Goal: Communication & Community: Answer question/provide support

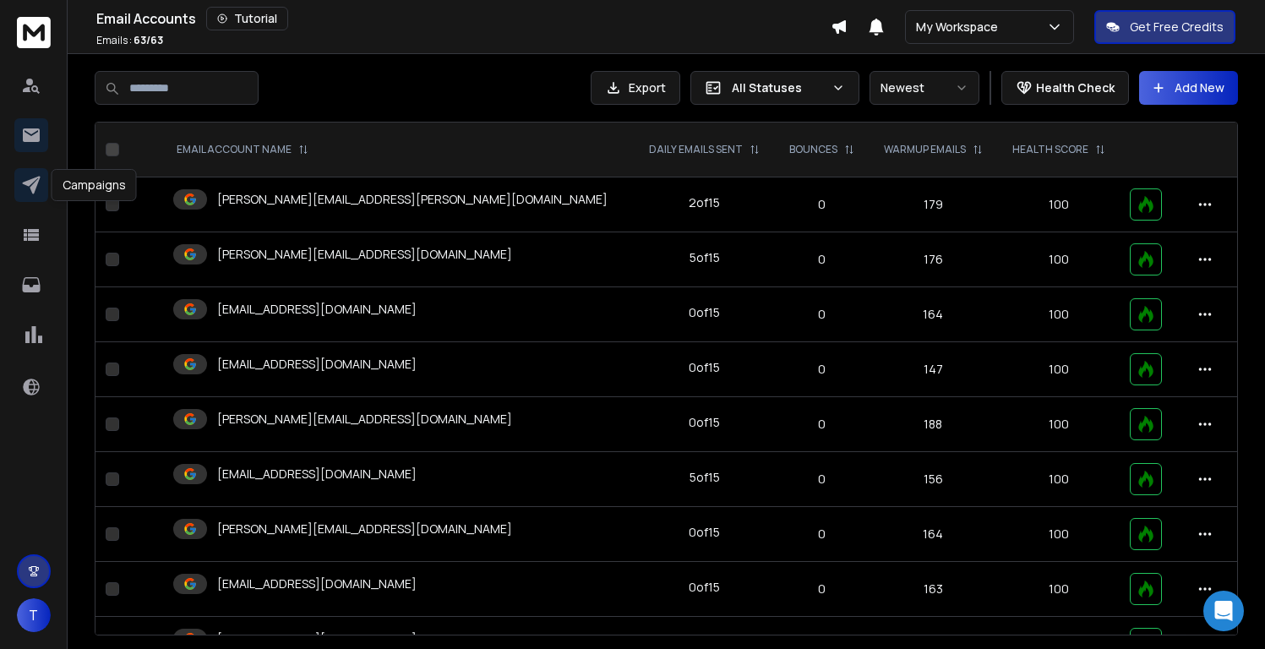
click at [1265, 0] on html "ReferralStack Unlock AI-powered affiliate growth Lifetime Deals available! Clai…" at bounding box center [632, 324] width 1265 height 649
click at [22, 188] on icon at bounding box center [31, 185] width 20 height 20
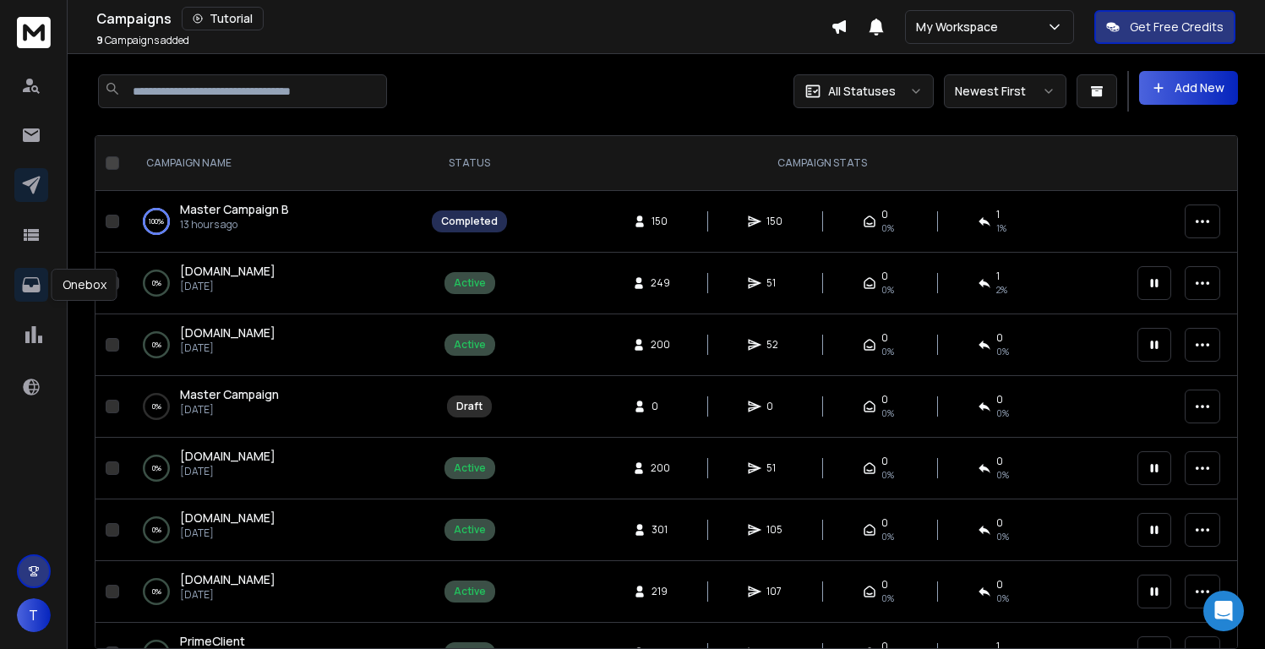
click at [23, 272] on link at bounding box center [31, 285] width 34 height 34
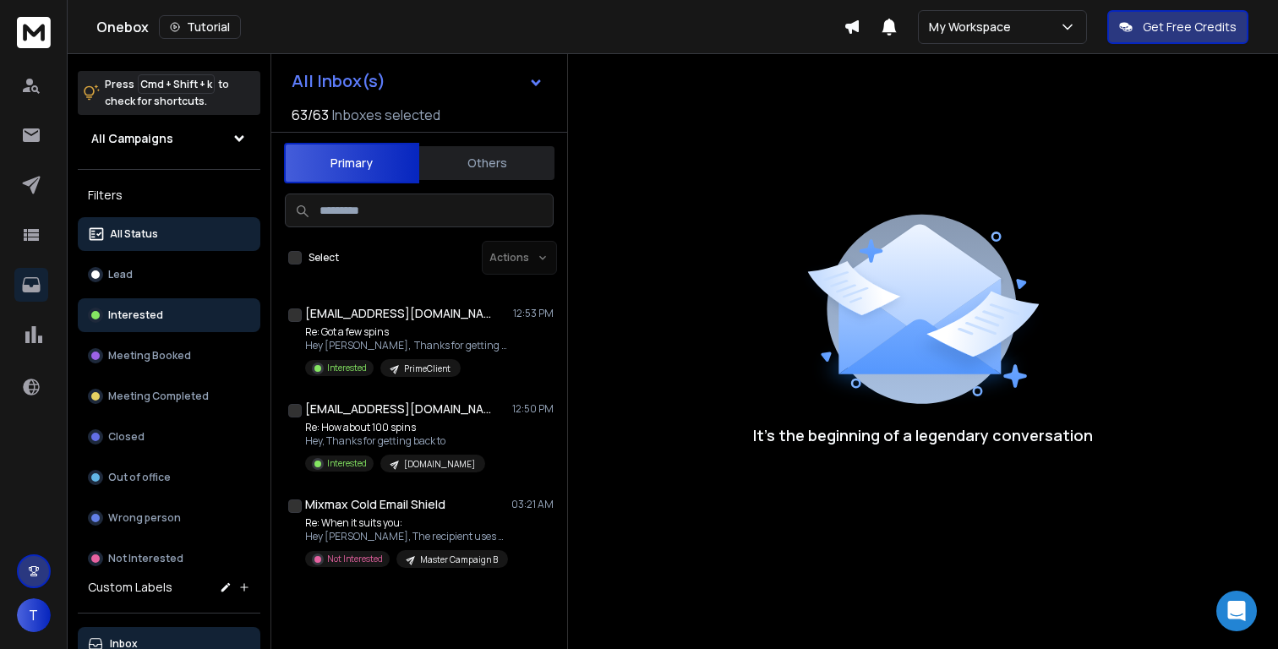
click at [158, 314] on p "Interested" at bounding box center [135, 316] width 55 height 14
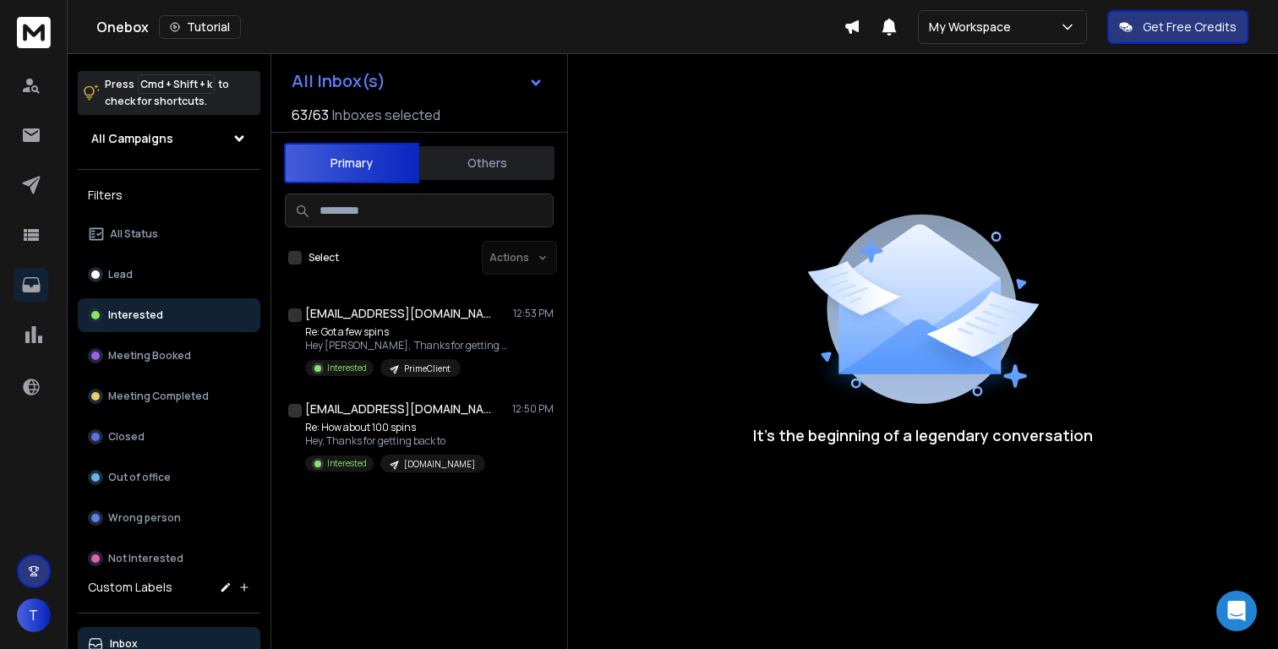
click at [156, 252] on div "All Status Lead Interested Meeting Booked Meeting Completed Closed Out of offic…" at bounding box center [169, 396] width 183 height 358
click at [156, 249] on button "All Status" at bounding box center [169, 234] width 183 height 34
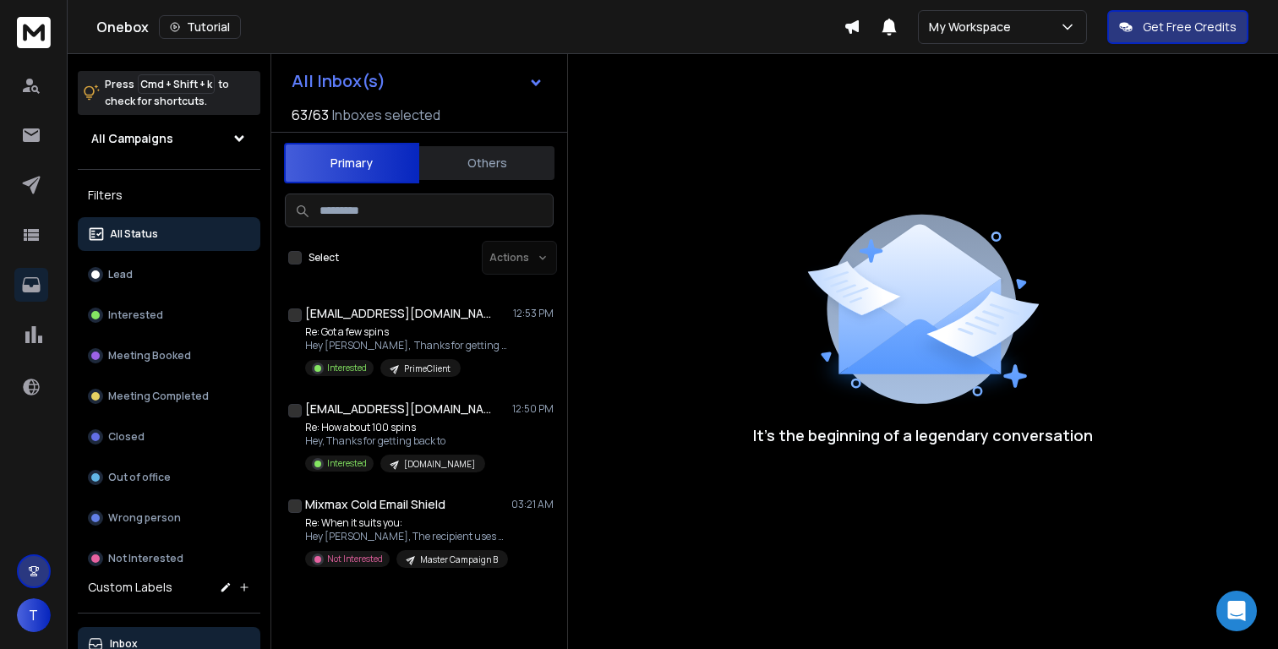
click at [164, 228] on button "All Status" at bounding box center [169, 234] width 183 height 34
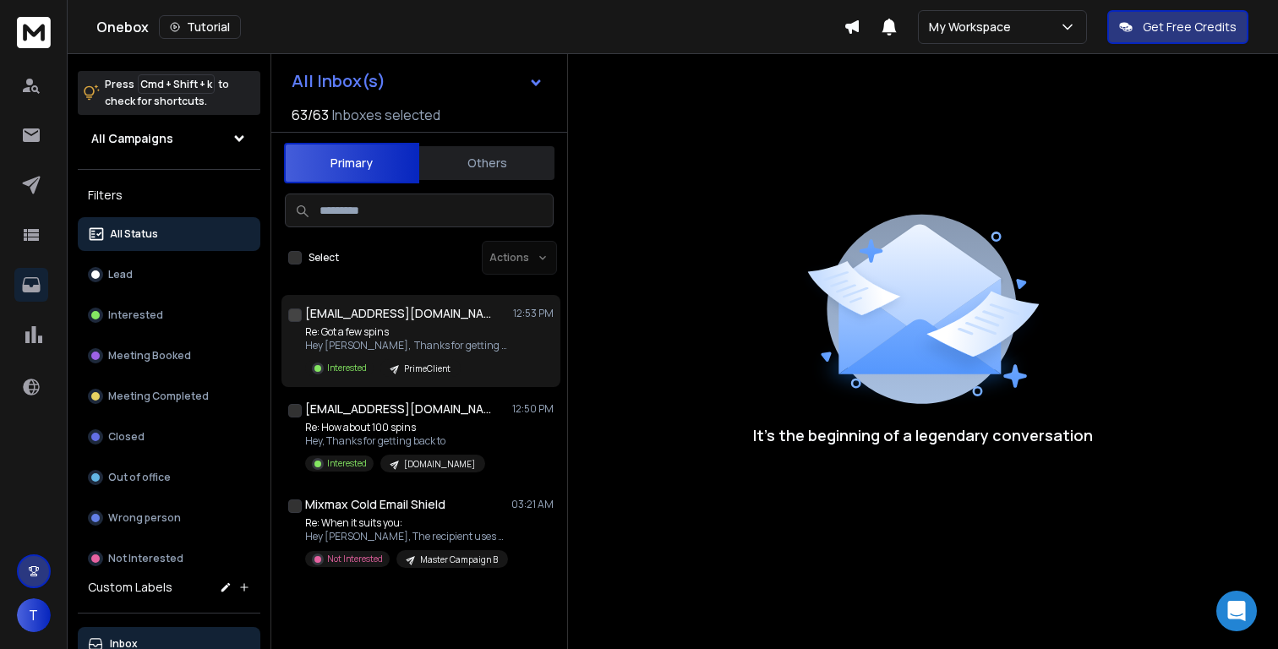
click at [467, 321] on div "mikaeilahmed18@gmail.com 12:53 PM" at bounding box center [429, 313] width 249 height 17
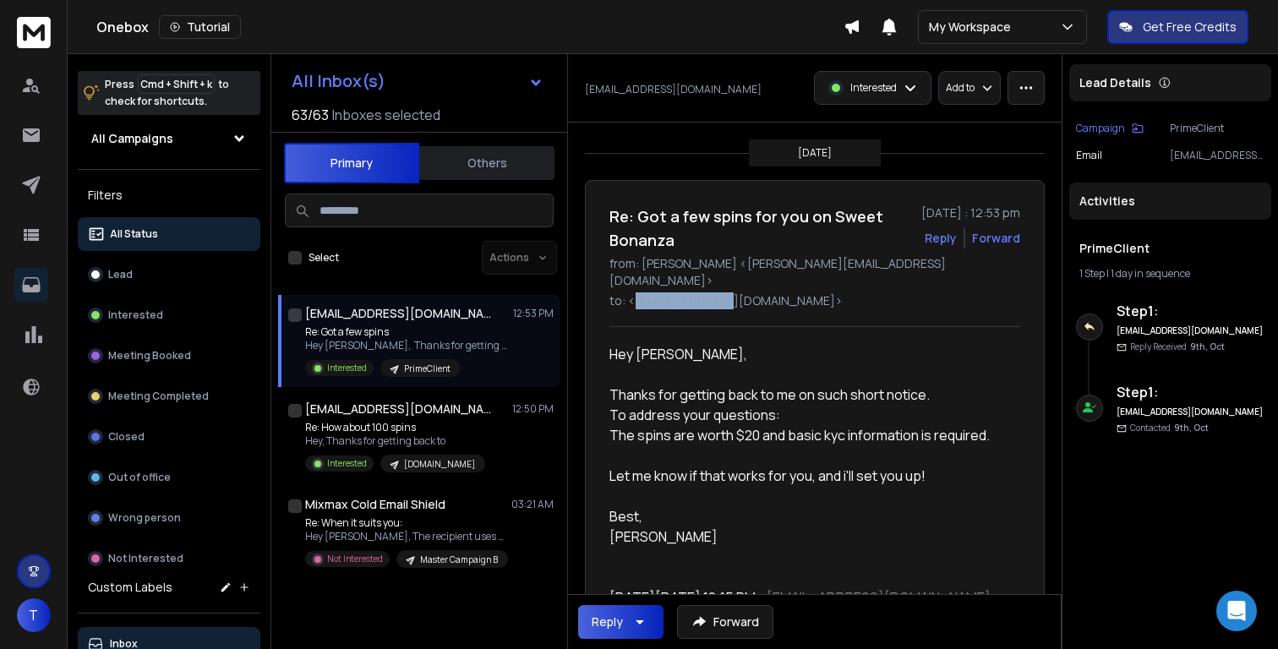
drag, startPoint x: 638, startPoint y: 287, endPoint x: 724, endPoint y: 290, distance: 86.3
click at [724, 292] on p "to: <mikaeilahmed18@gmail.com>" at bounding box center [814, 300] width 411 height 17
copy p "mikaeilahmed18"
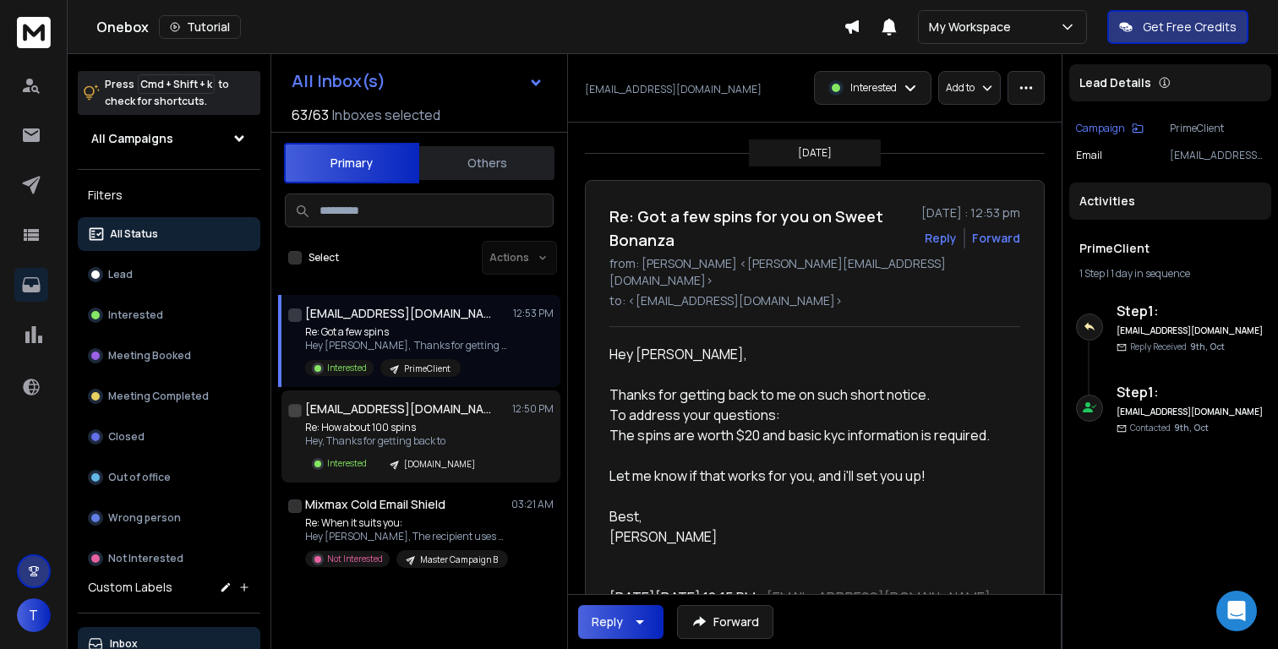
click at [343, 405] on h1 "[EMAIL_ADDRESS][DOMAIN_NAME]" at bounding box center [398, 409] width 186 height 17
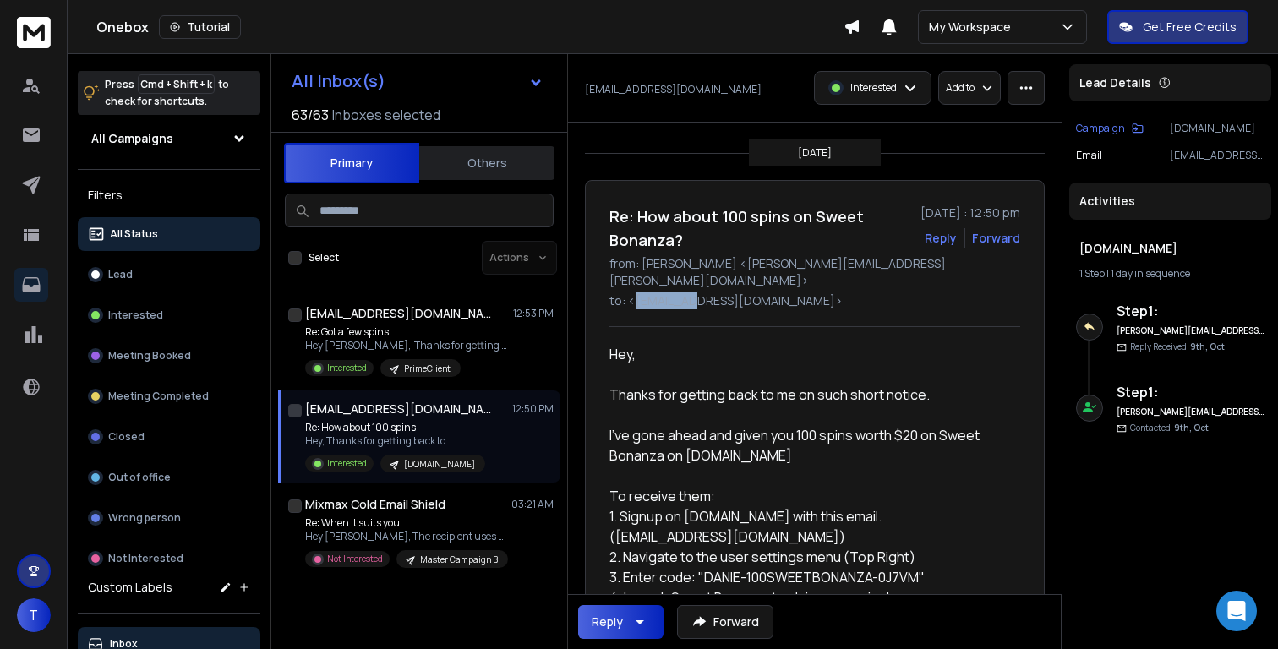
drag, startPoint x: 635, startPoint y: 283, endPoint x: 693, endPoint y: 292, distance: 58.9
click at [693, 292] on p "to: <atmdani62@gmail.com>" at bounding box center [814, 300] width 411 height 17
copy p "atmdani62"
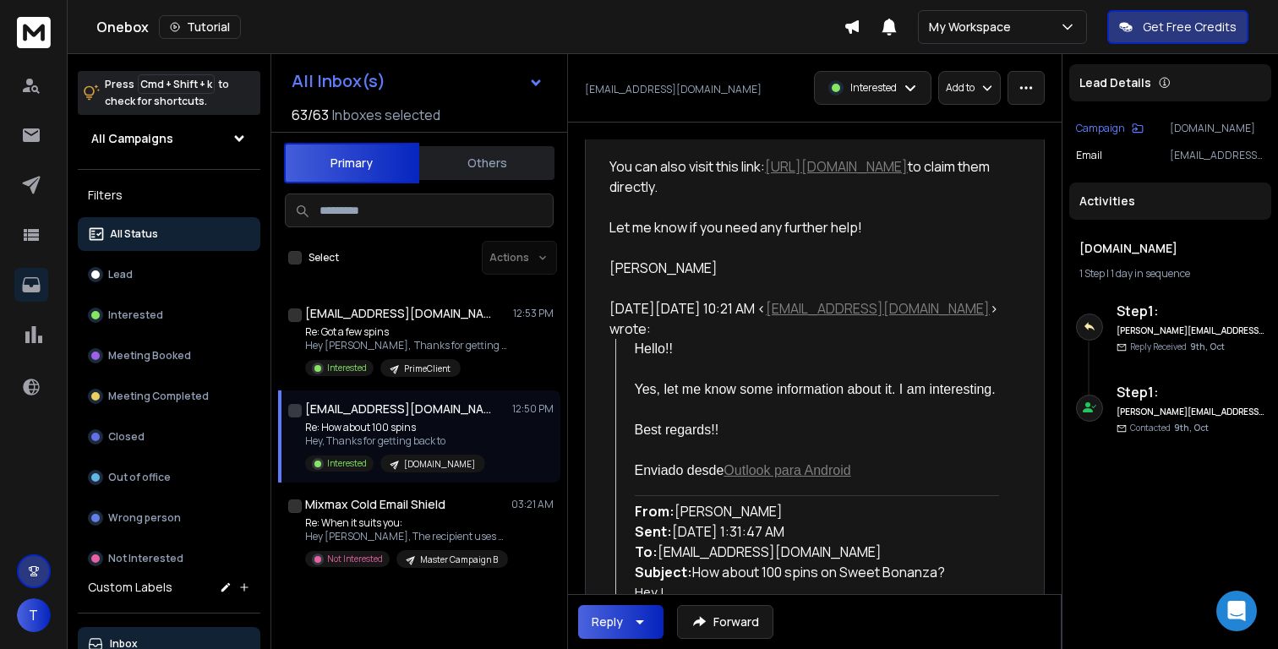
scroll to position [314, 0]
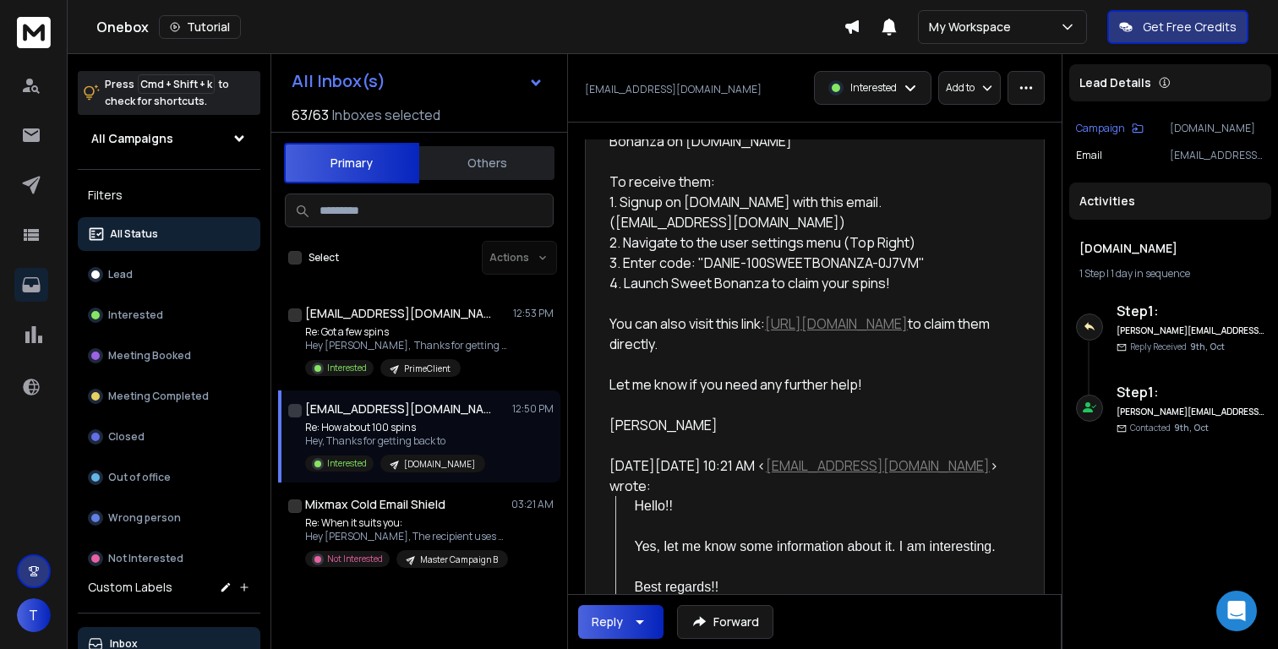
click at [132, 229] on p "All Status" at bounding box center [134, 234] width 48 height 14
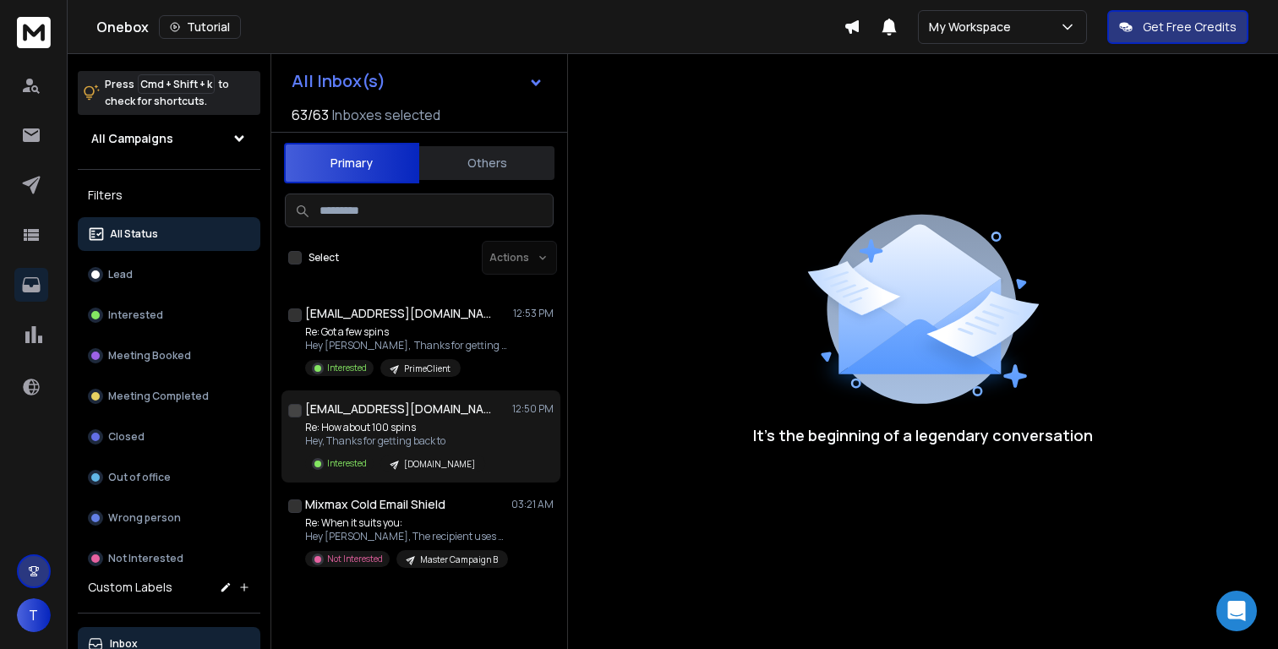
click at [450, 430] on p "Re: How about 100 spins" at bounding box center [395, 428] width 180 height 14
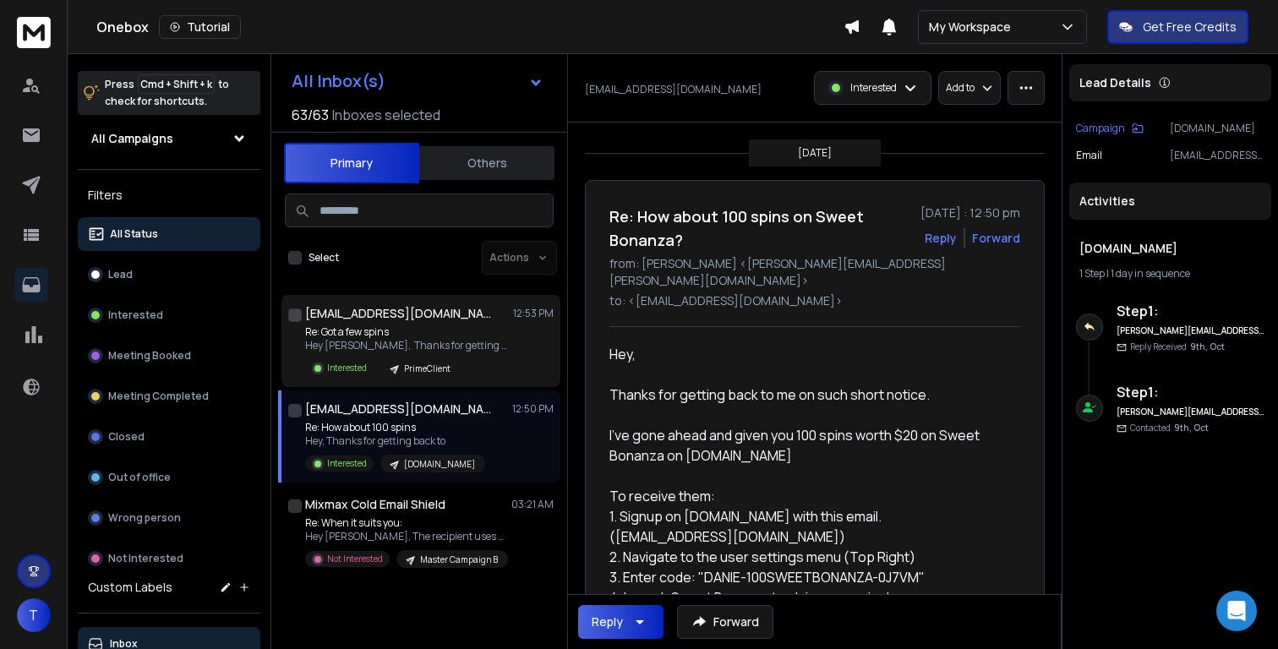
click at [432, 333] on p "Re: Got a few spins" at bounding box center [406, 332] width 203 height 14
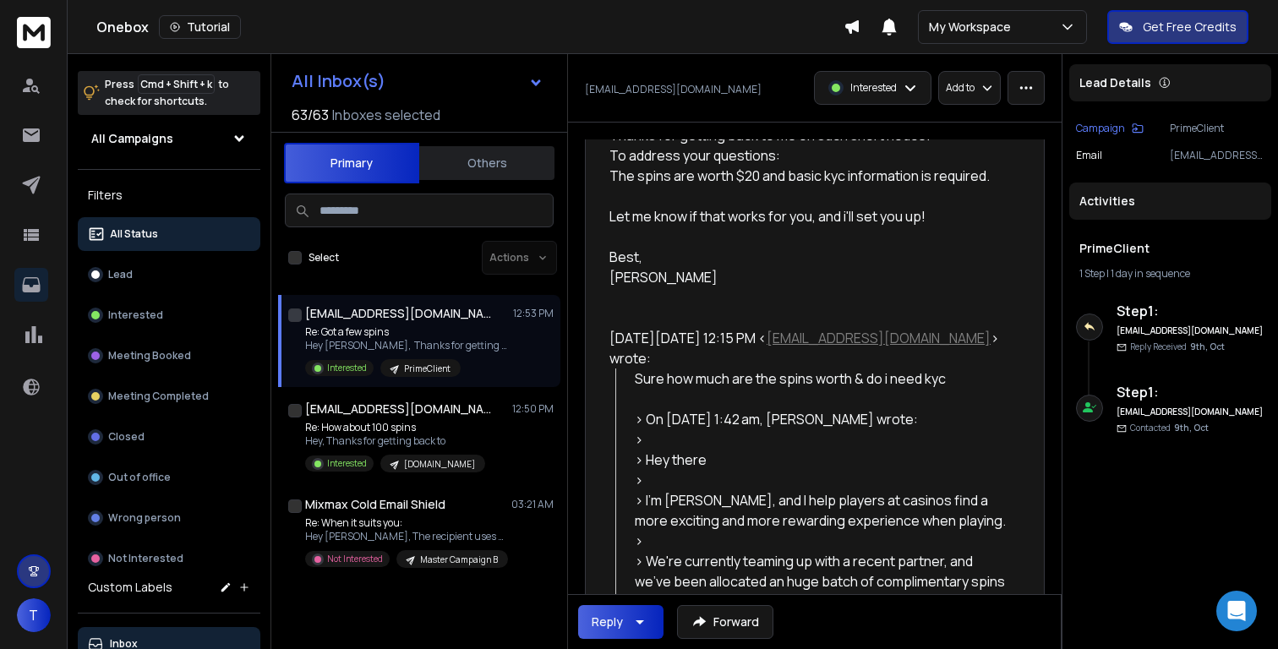
scroll to position [259, 0]
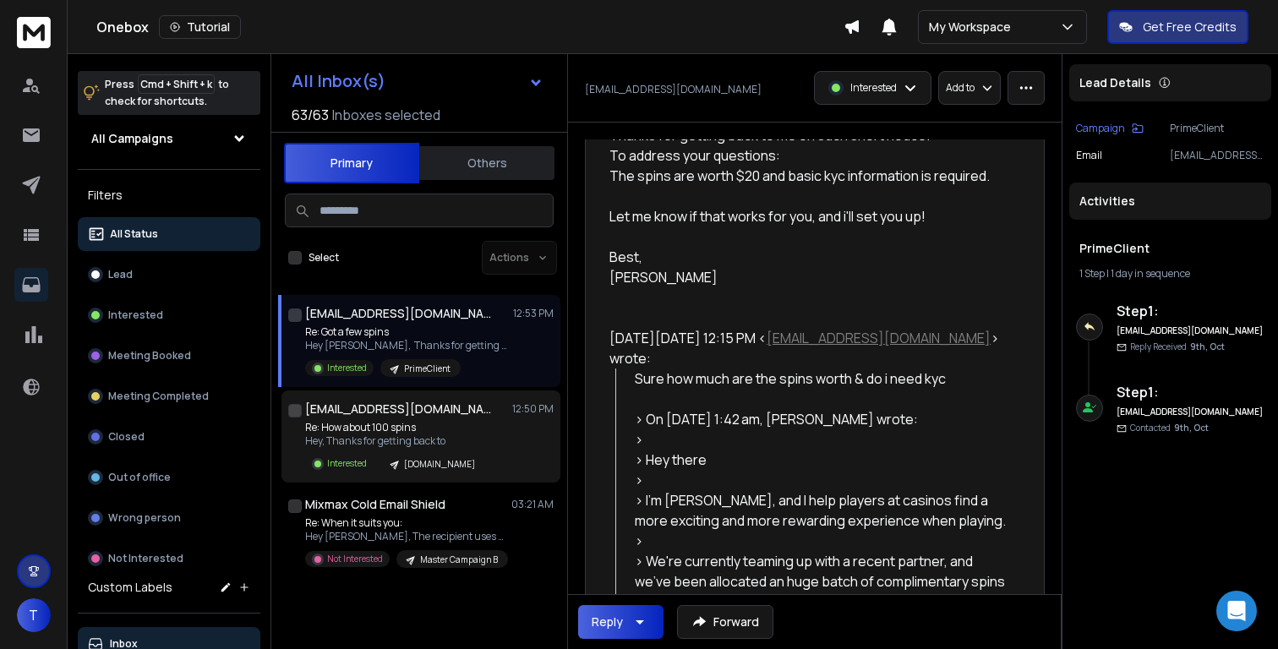
click at [467, 431] on div "Re: How about 100 spins Hey, Thanks for getting back to Interested Wingen.co" at bounding box center [429, 447] width 249 height 52
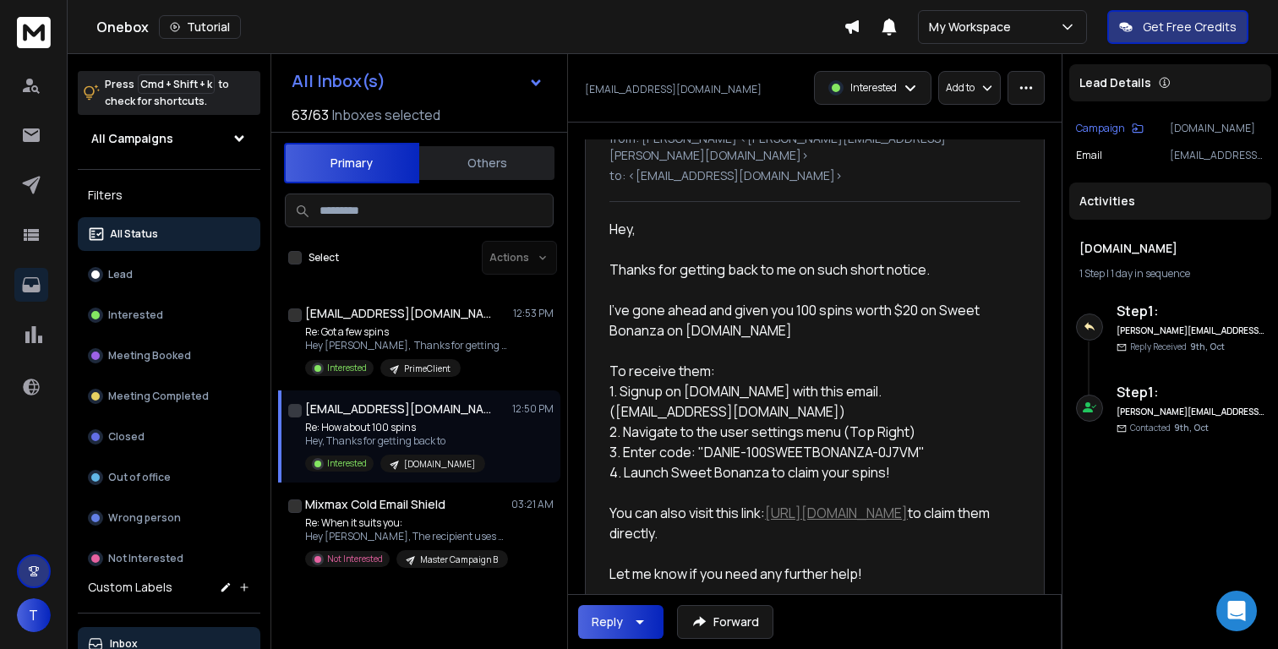
scroll to position [118, 0]
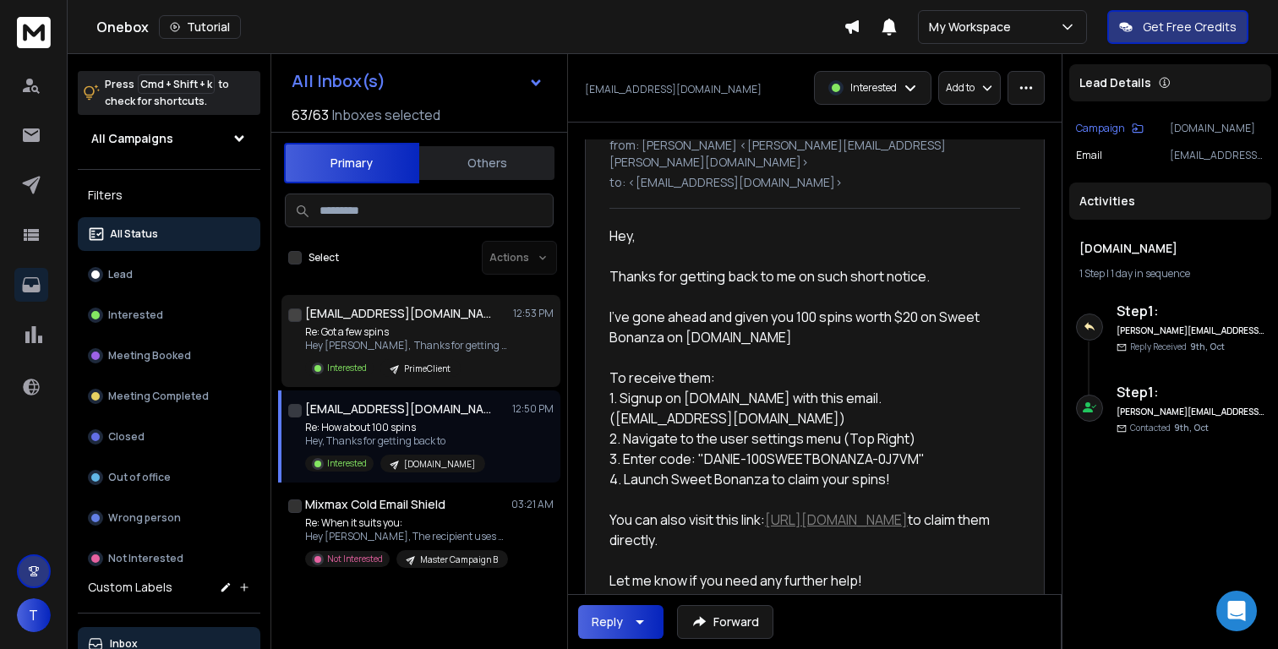
click at [402, 328] on p "Re: Got a few spins" at bounding box center [406, 332] width 203 height 14
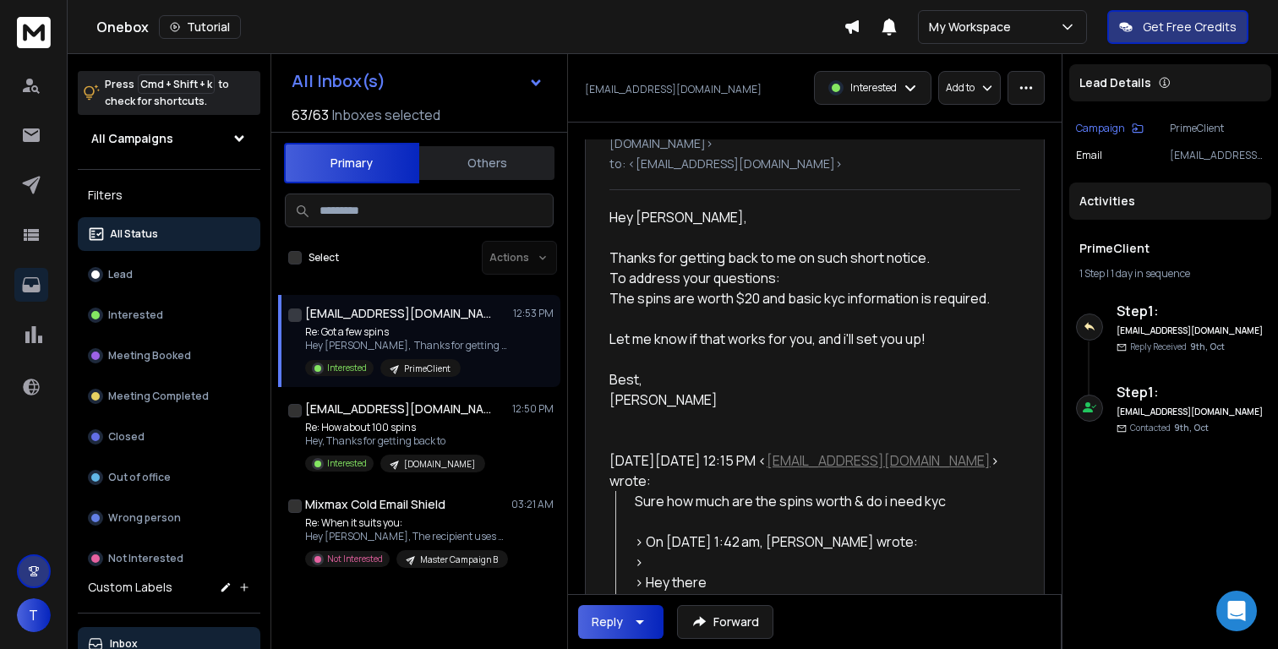
scroll to position [142, 0]
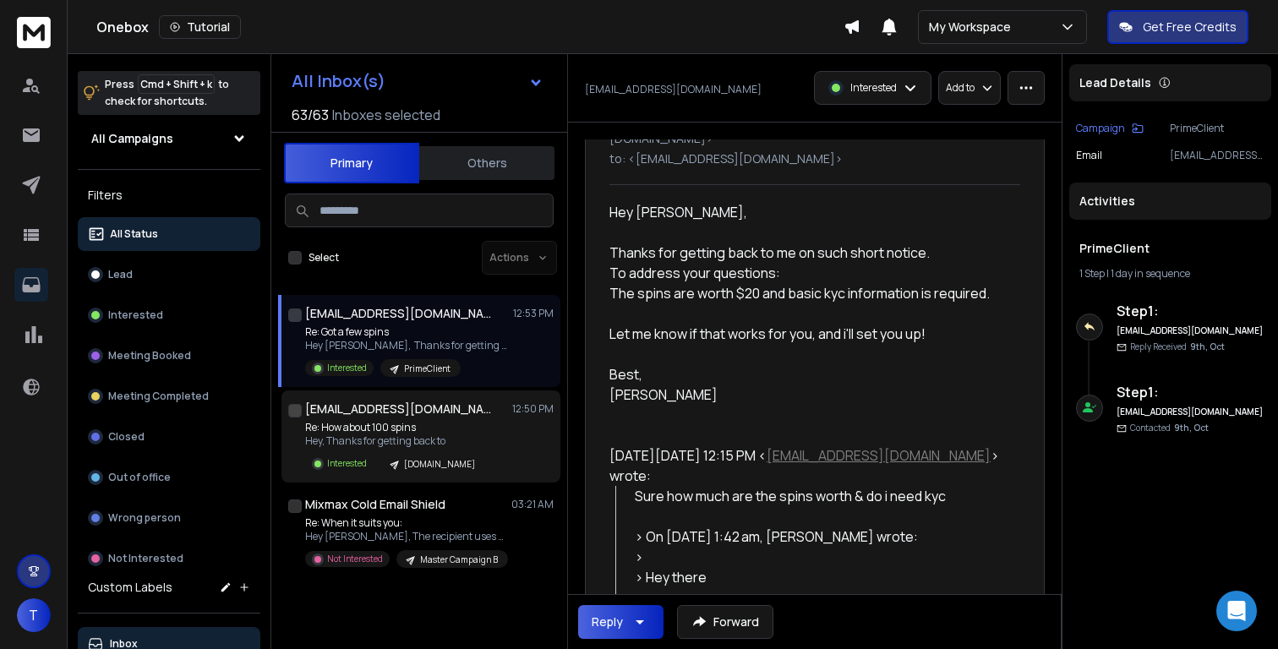
click at [423, 429] on p "Re: How about 100 spins" at bounding box center [395, 428] width 180 height 14
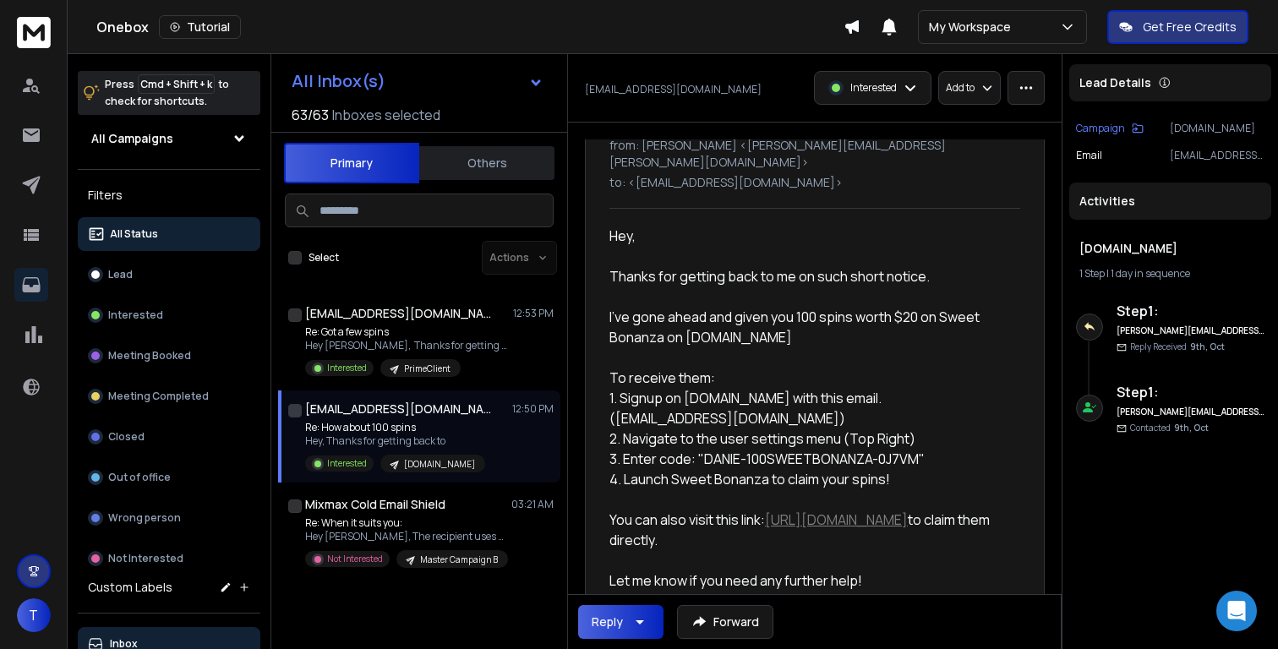
scroll to position [115, 0]
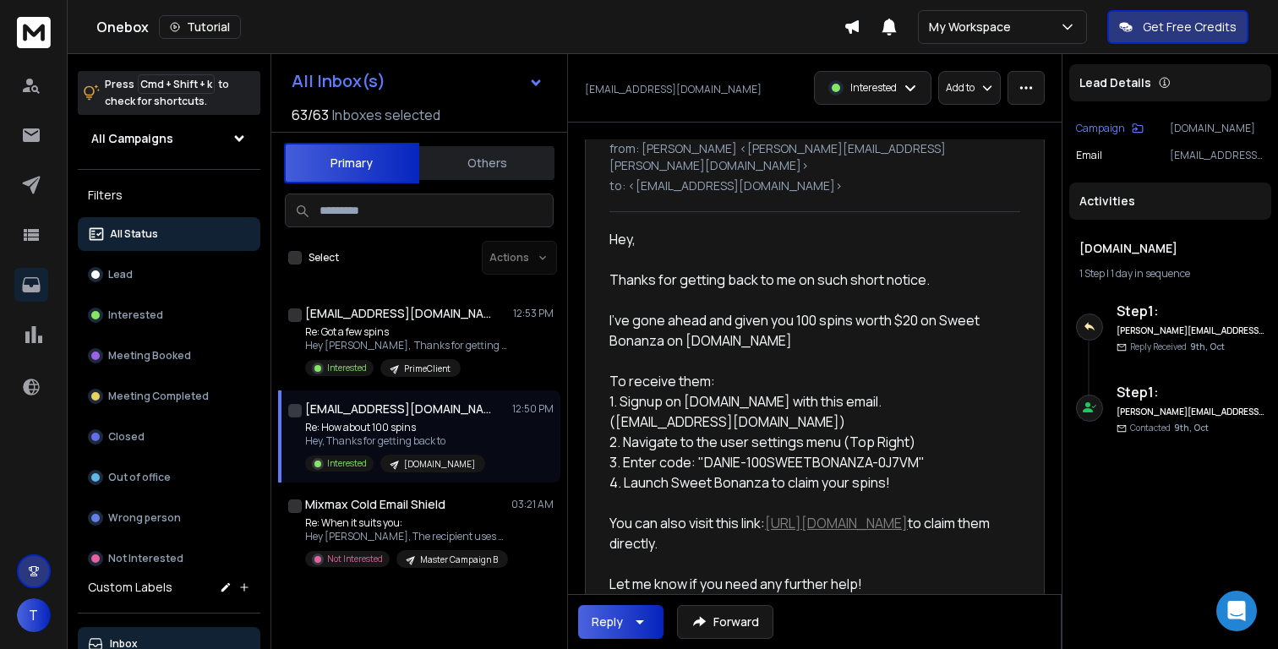
click at [128, 232] on p "All Status" at bounding box center [134, 234] width 48 height 14
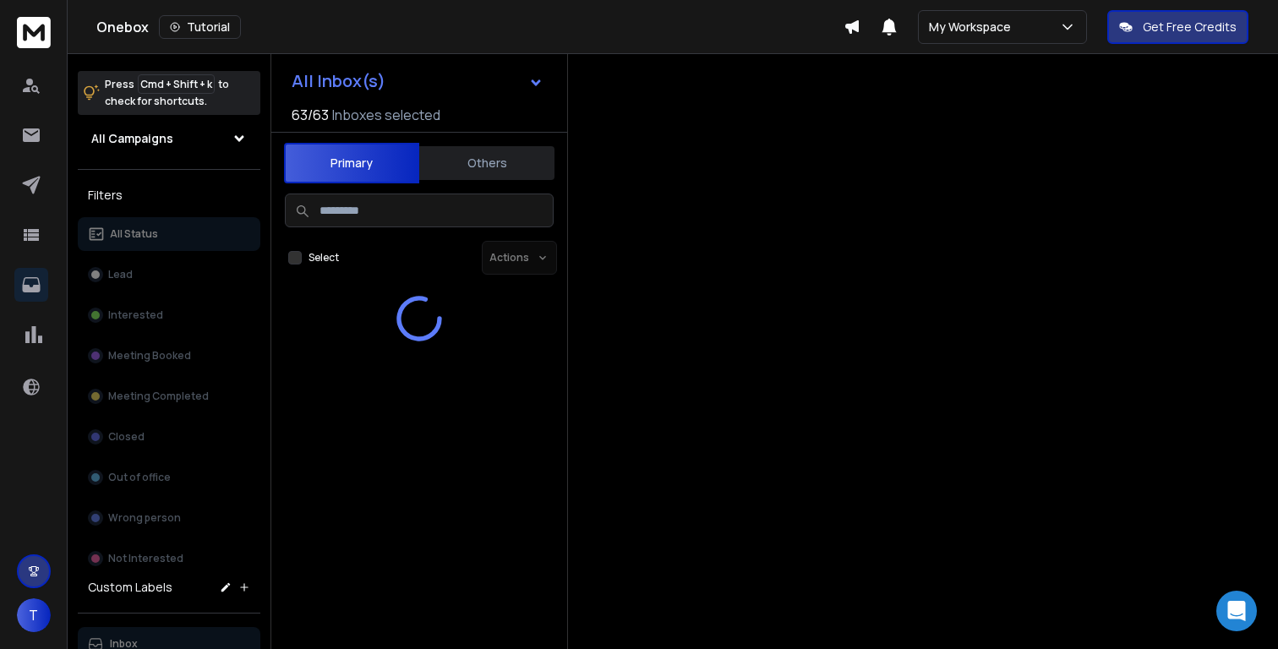
scroll to position [0, 0]
